Goal: Communication & Community: Answer question/provide support

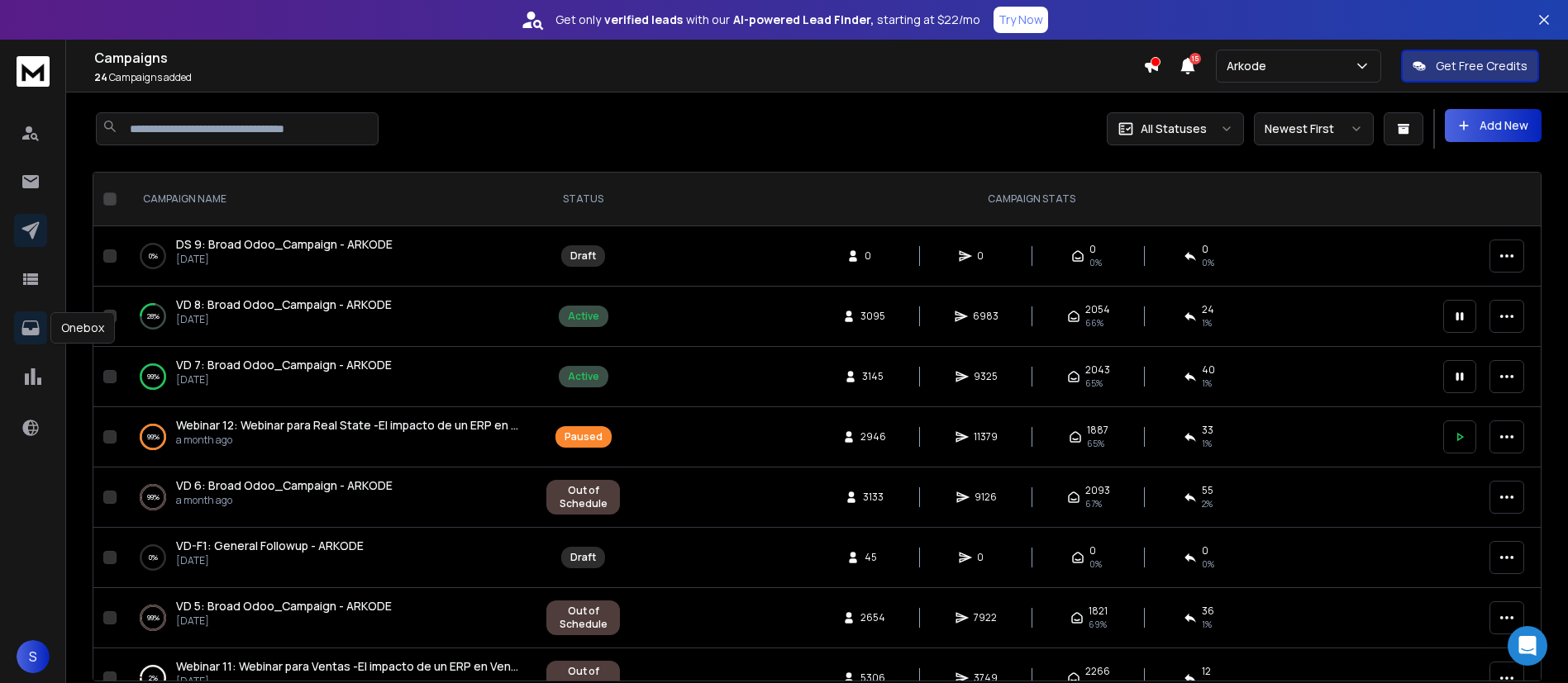
drag, startPoint x: 0, startPoint y: 0, endPoint x: 33, endPoint y: 334, distance: 335.6
click at [33, 334] on icon at bounding box center [30, 327] width 17 height 15
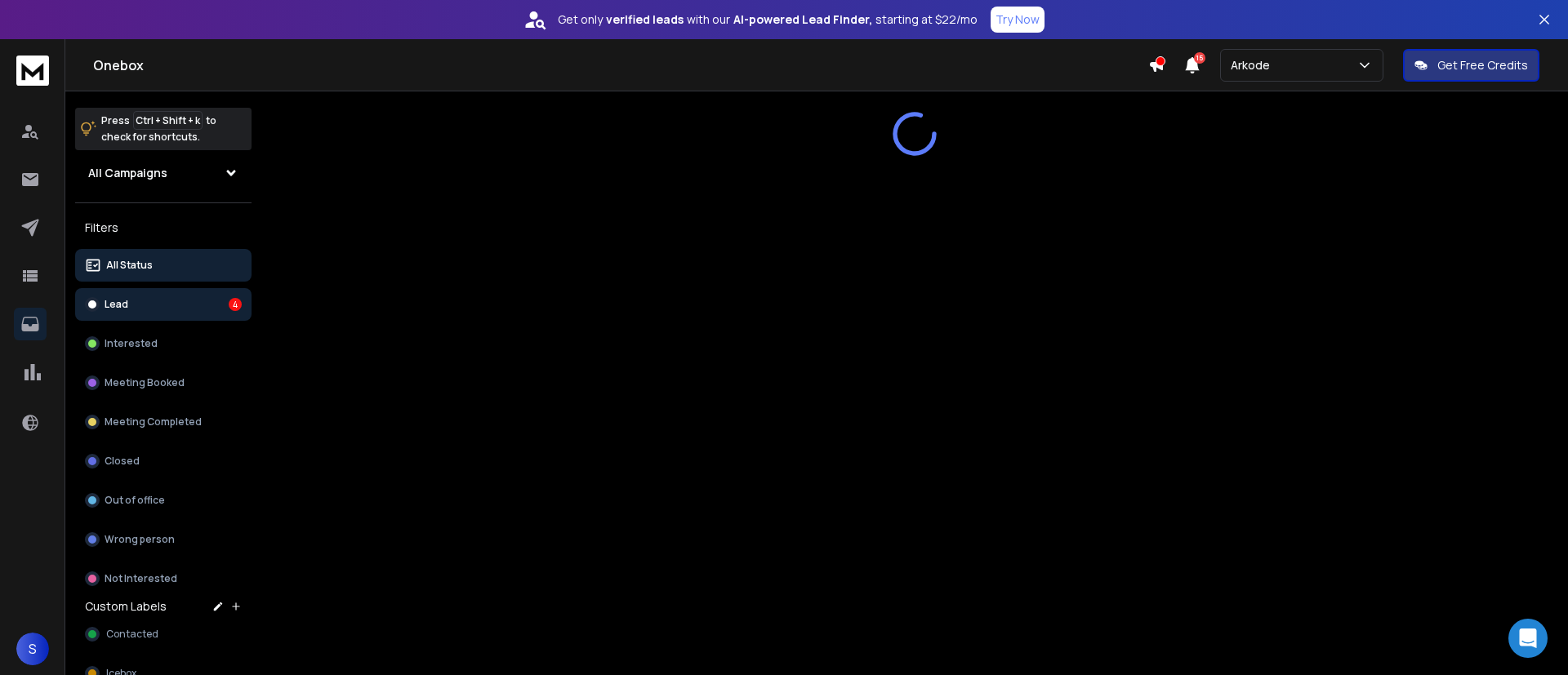
click at [198, 314] on button "Lead 4" at bounding box center [164, 304] width 177 height 33
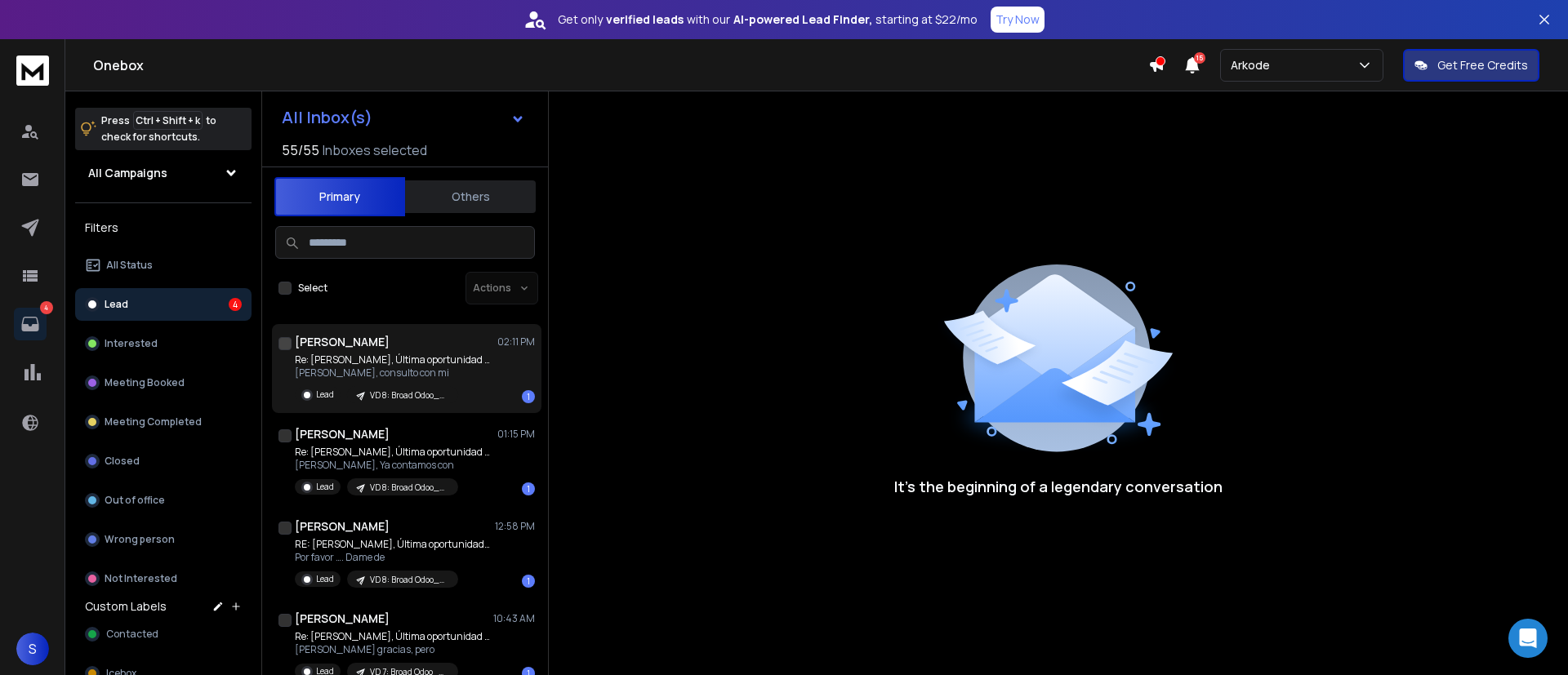
click at [459, 388] on div "Re: [PERSON_NAME], Última oportunidad para [PERSON_NAME], consulto con mi Lead …" at bounding box center [415, 378] width 240 height 50
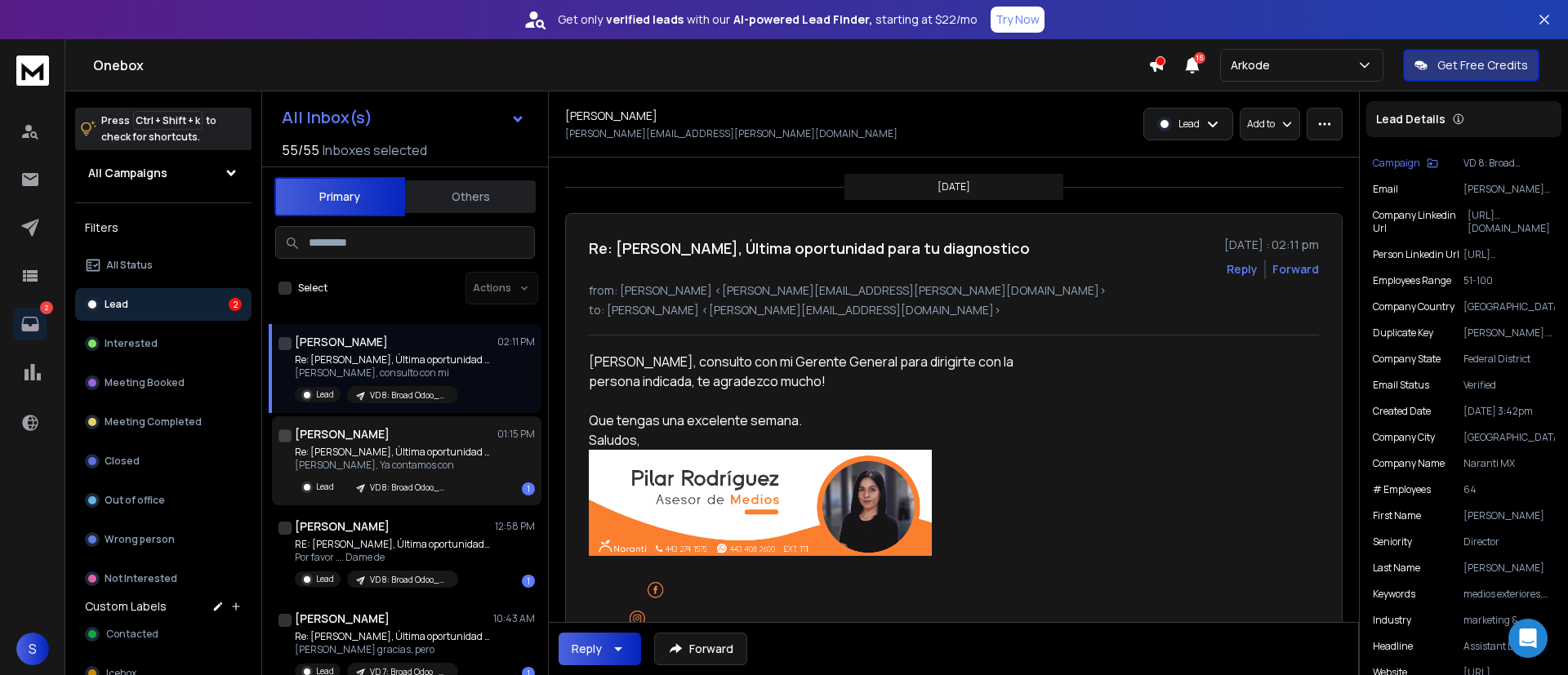
click at [445, 467] on p "[PERSON_NAME], Ya contamos con" at bounding box center [393, 465] width 196 height 13
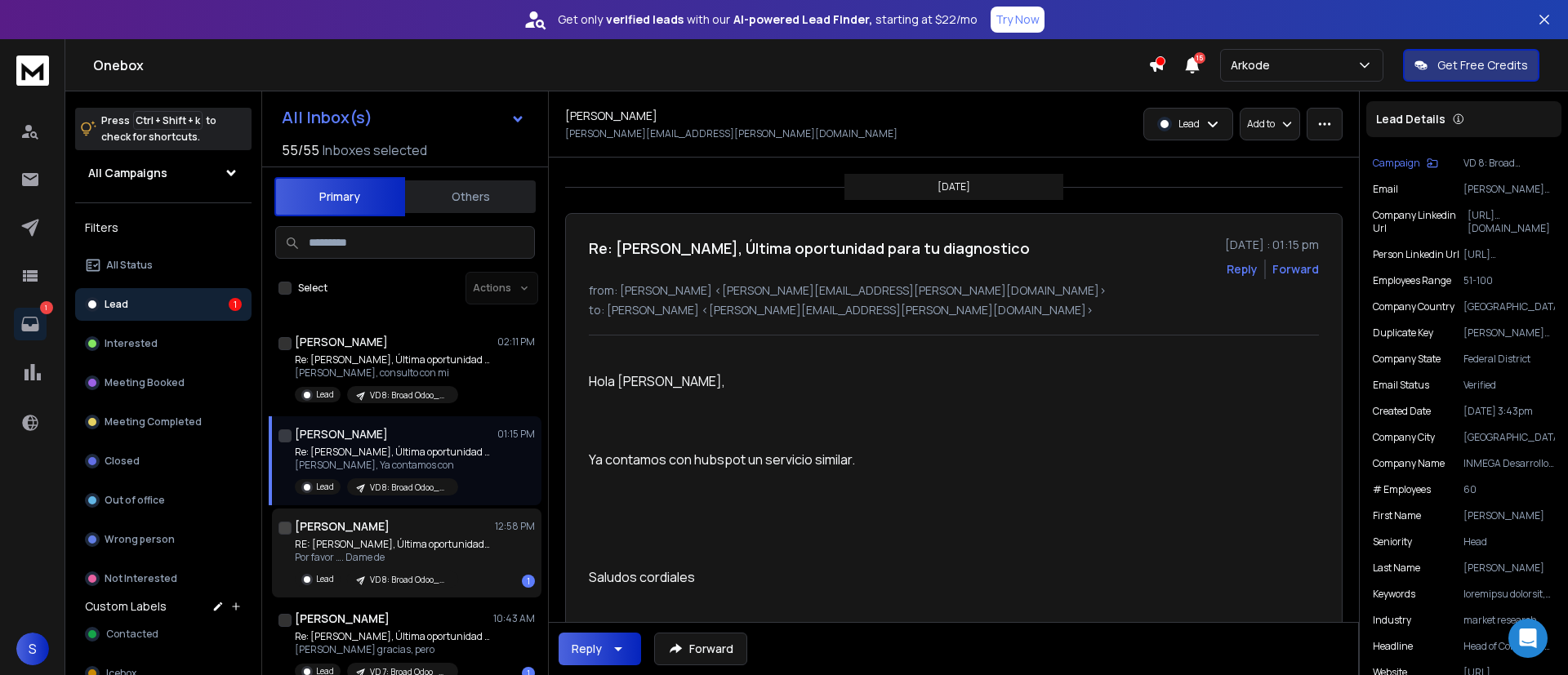
click at [495, 524] on p "12:58 PM" at bounding box center [515, 526] width 40 height 13
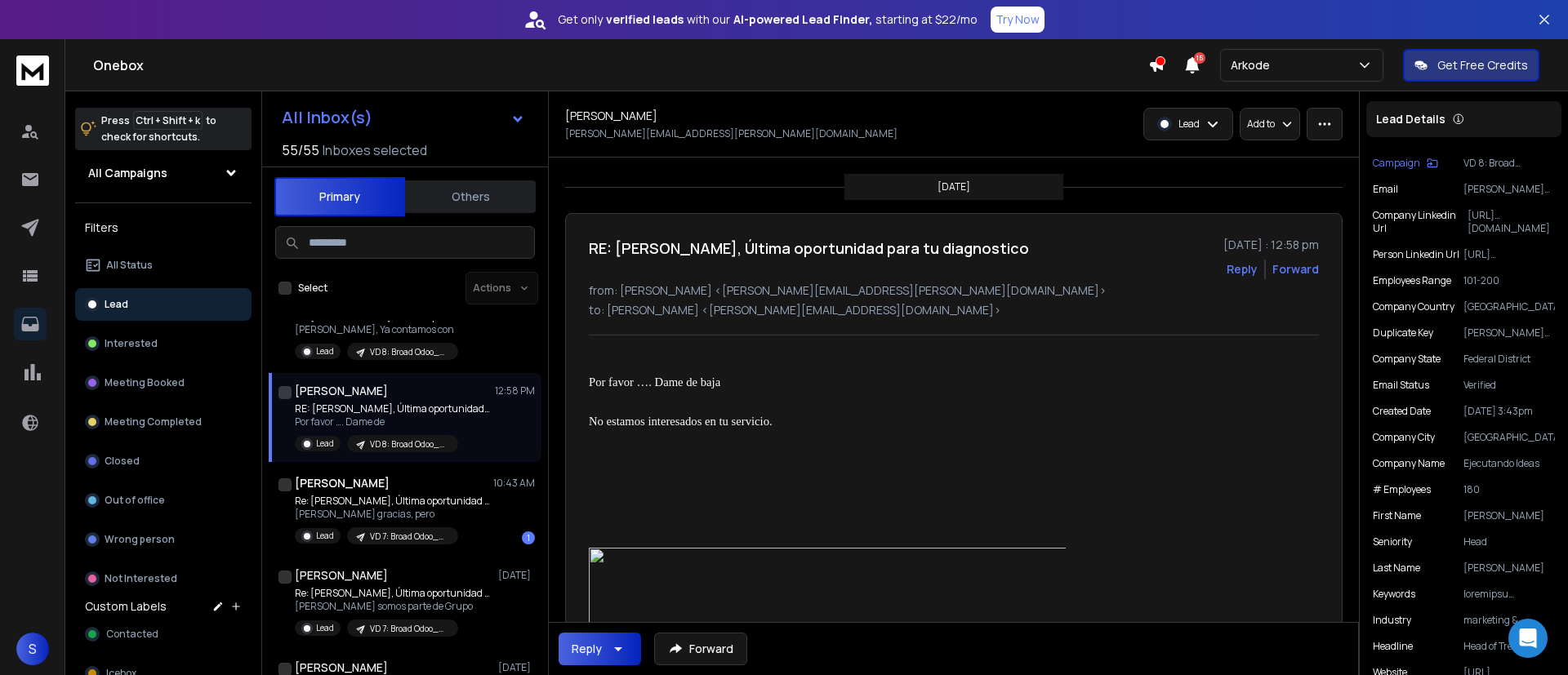
scroll to position [163, 0]
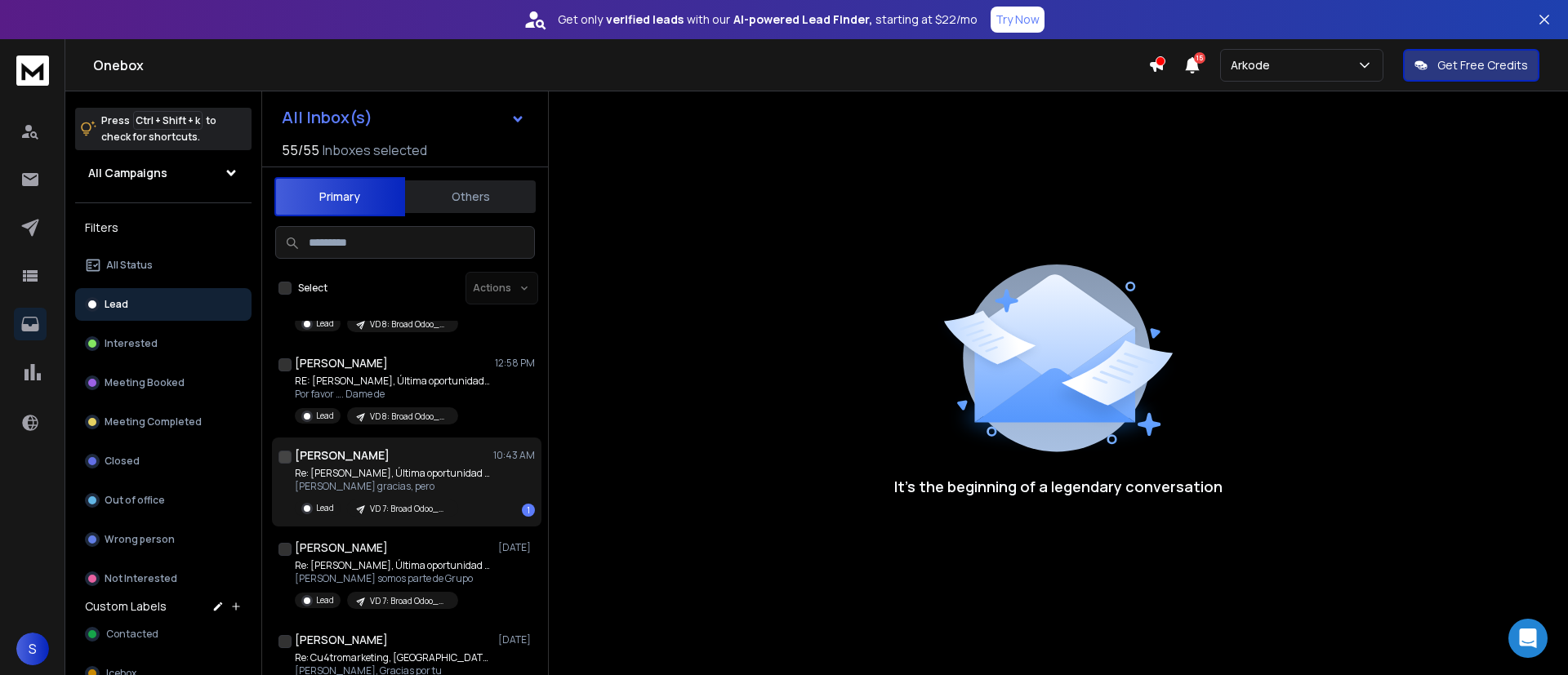
click at [489, 504] on div "Re: [PERSON_NAME], Última oportunidad para [PERSON_NAME] gracias, pero Lead VD …" at bounding box center [415, 491] width 240 height 50
